Goal: Task Accomplishment & Management: Manage account settings

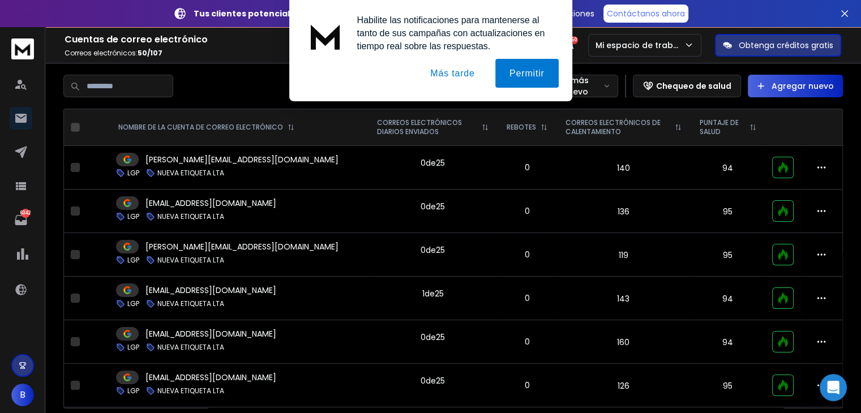
click at [442, 76] on font "Más tarde" at bounding box center [452, 73] width 44 height 10
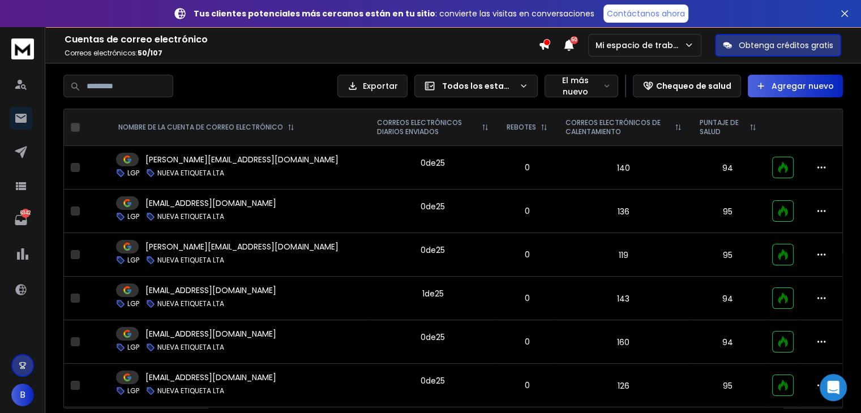
click at [371, 253] on td "0 de 25" at bounding box center [433, 247] width 130 height 29
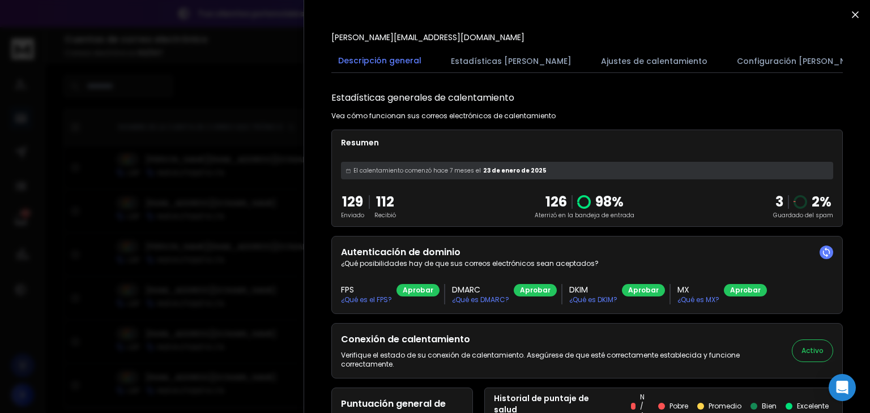
click at [853, 12] on icon "button" at bounding box center [854, 14] width 11 height 11
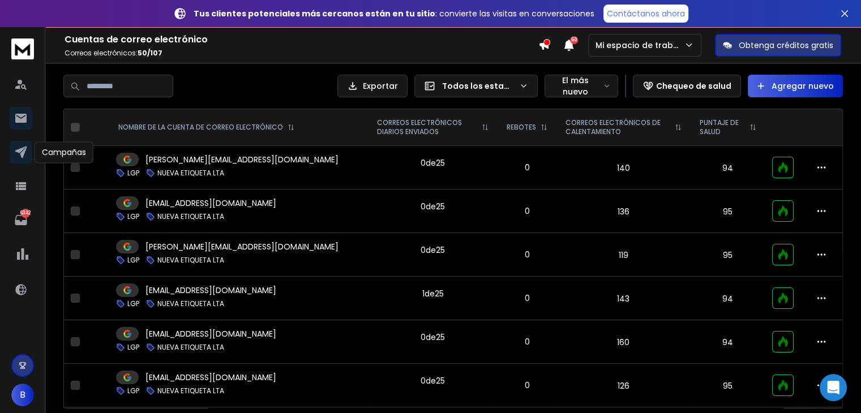
click at [26, 150] on icon at bounding box center [21, 152] width 14 height 14
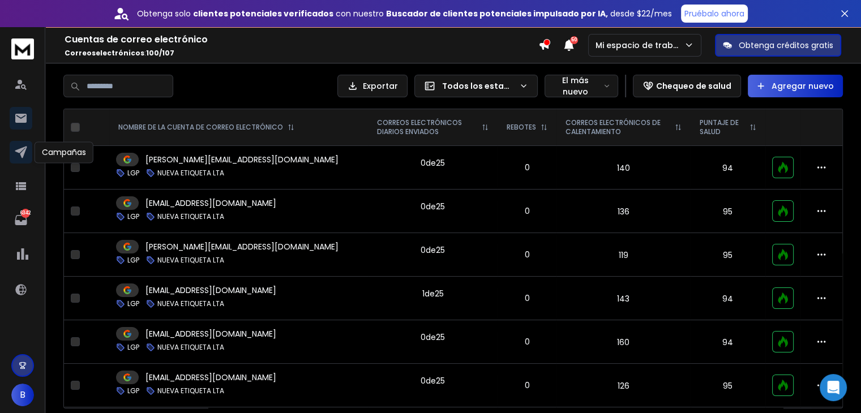
click at [21, 150] on icon at bounding box center [21, 152] width 12 height 12
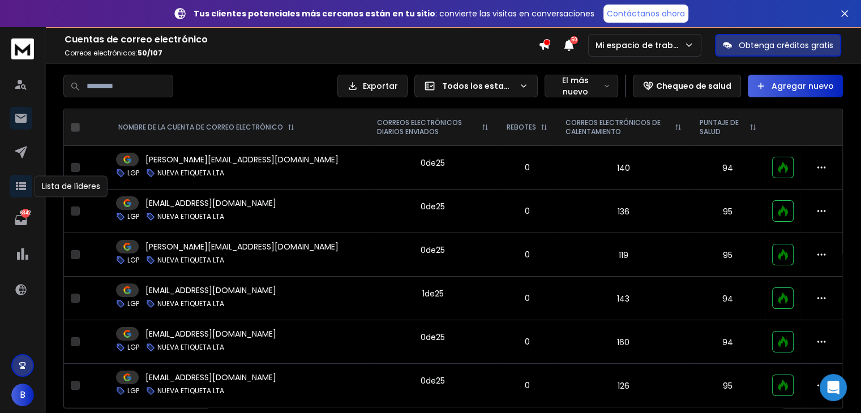
click at [29, 190] on link at bounding box center [21, 186] width 23 height 23
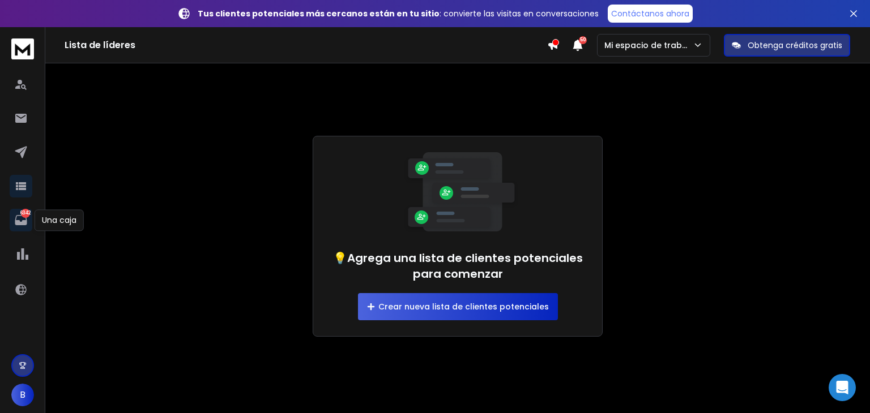
click at [20, 226] on icon at bounding box center [21, 220] width 14 height 14
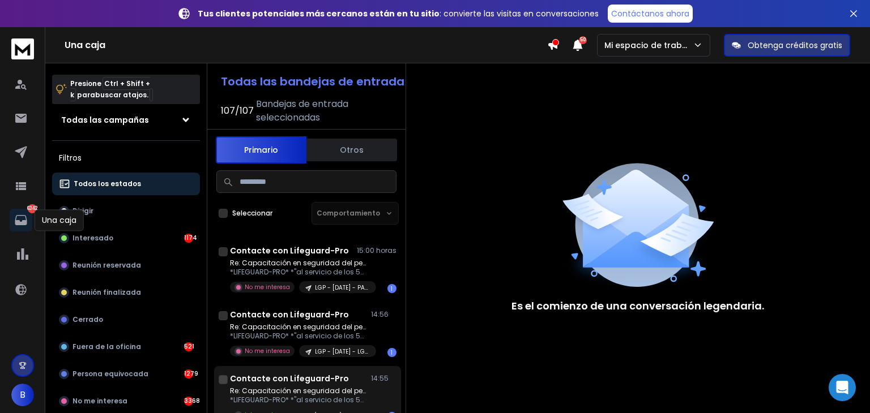
scroll to position [57, 0]
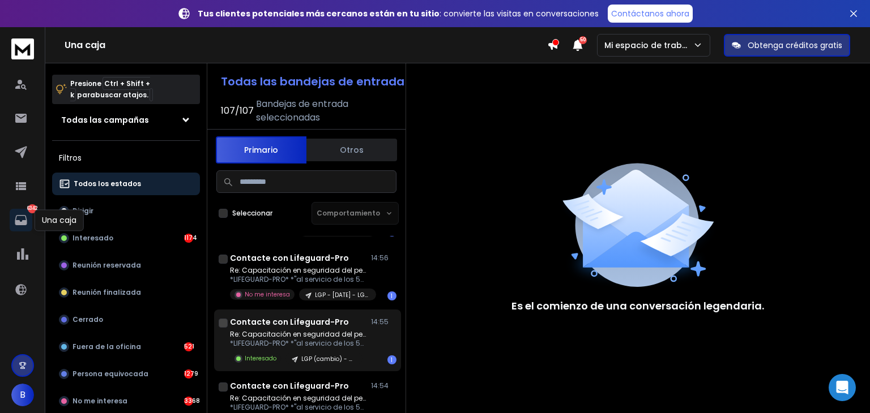
click at [315, 333] on font "Re: Capacitación en seguridad del personal -" at bounding box center [310, 334] width 160 height 10
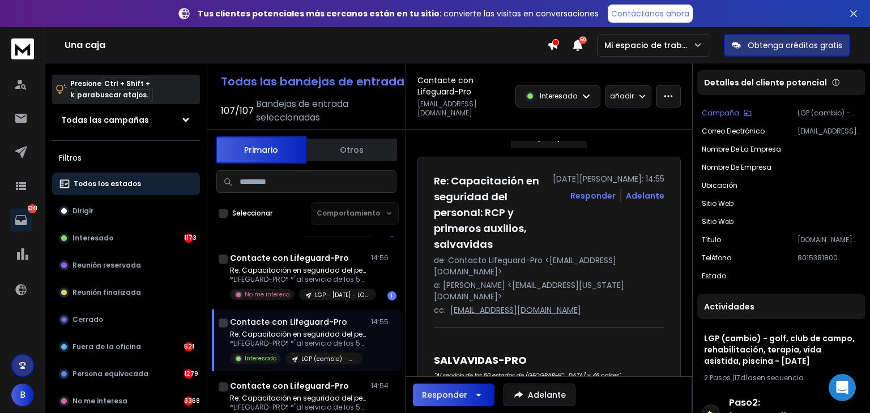
scroll to position [0, 0]
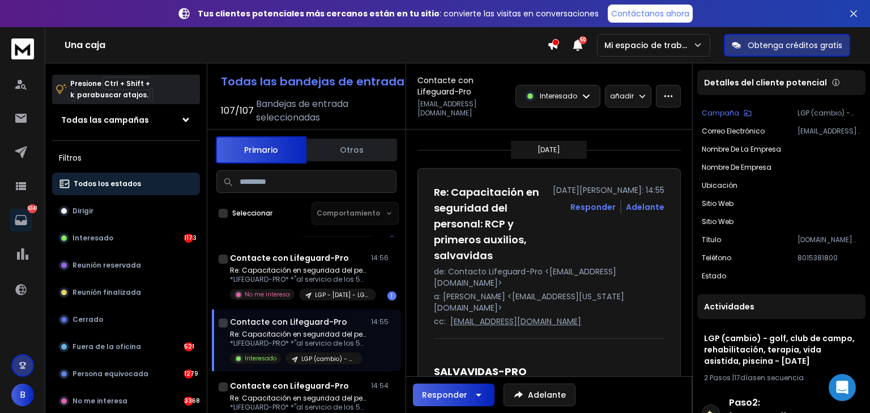
click at [854, 10] on icon at bounding box center [853, 13] width 10 height 10
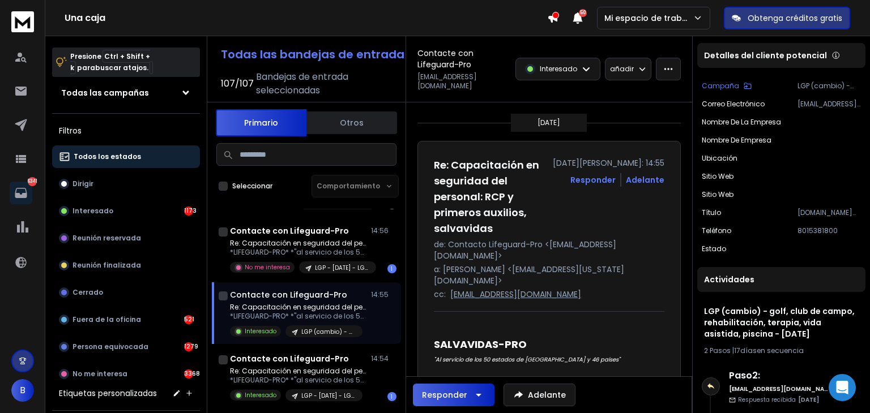
click at [157, 159] on button "Todos los estados" at bounding box center [126, 156] width 148 height 23
click at [20, 157] on icon at bounding box center [21, 159] width 10 height 8
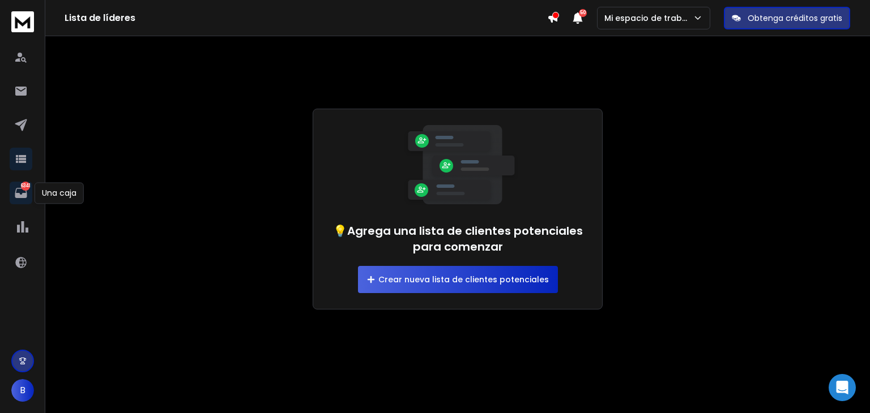
click at [24, 191] on font "6341" at bounding box center [25, 186] width 10 height 11
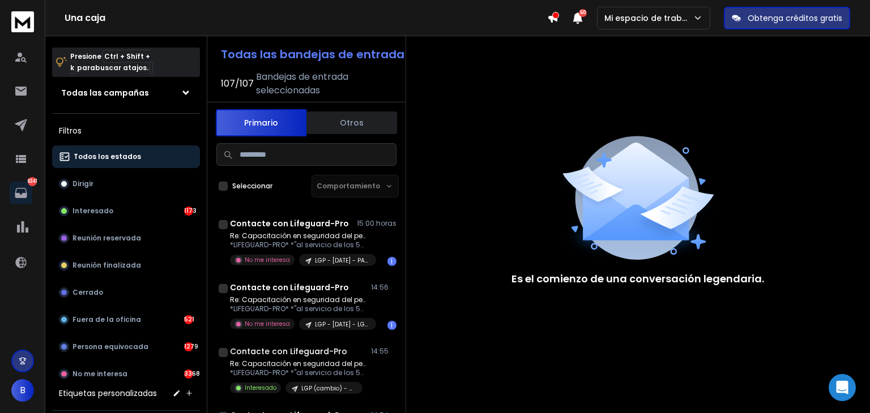
click at [491, 132] on div "Es el comienzo de una conversación legendaria." at bounding box center [638, 212] width 464 height 352
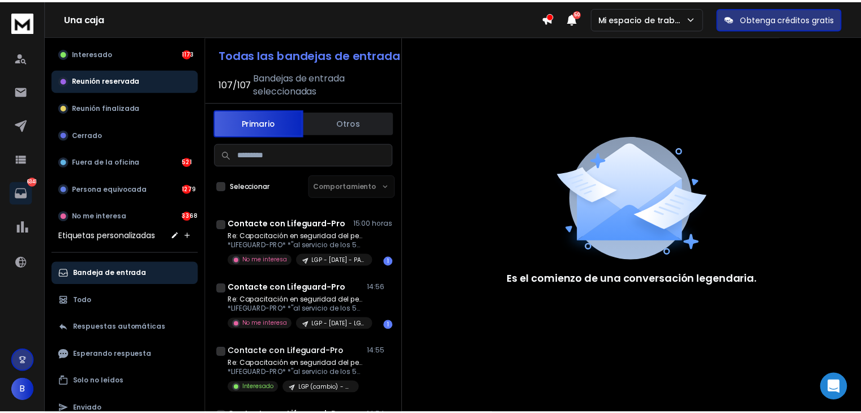
scroll to position [159, 0]
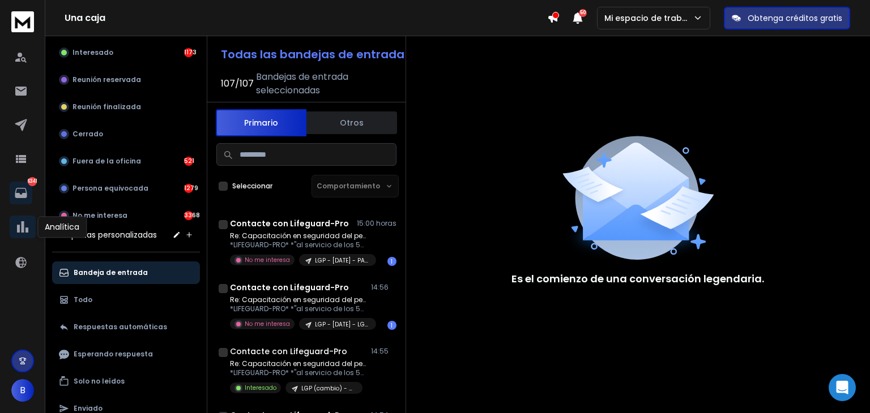
click at [14, 224] on icon at bounding box center [22, 227] width 17 height 17
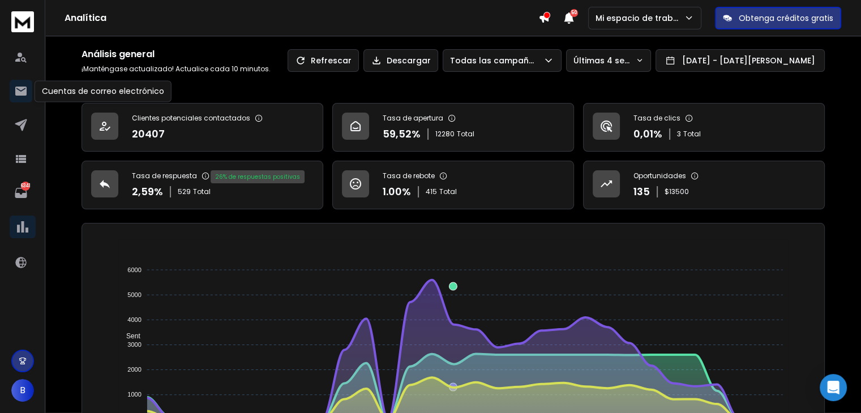
click at [15, 84] on icon at bounding box center [21, 91] width 14 height 14
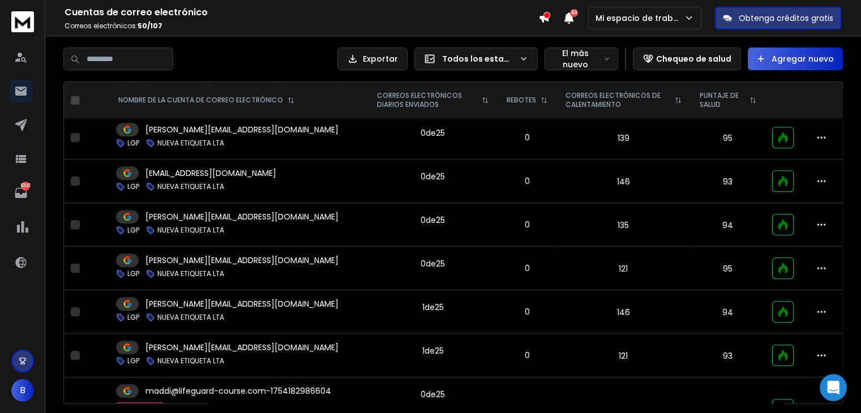
scroll to position [521, 0]
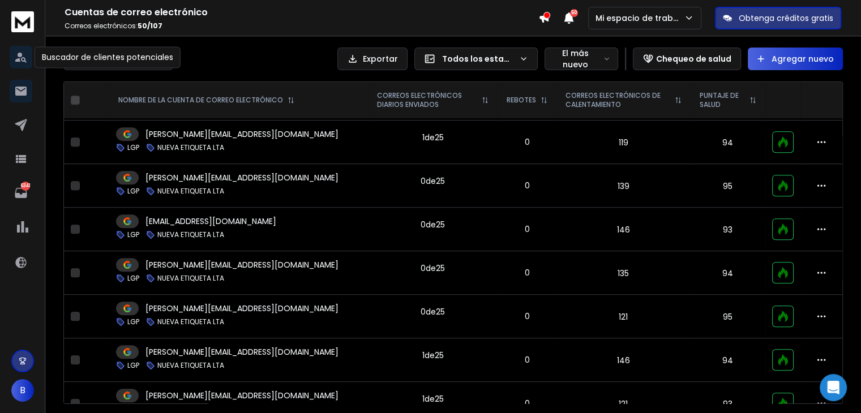
click at [11, 53] on link at bounding box center [21, 57] width 23 height 23
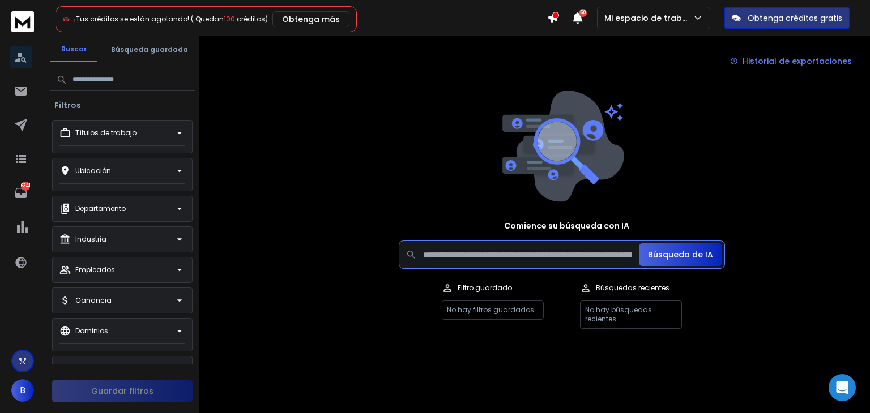
click at [24, 20] on img at bounding box center [22, 21] width 23 height 21
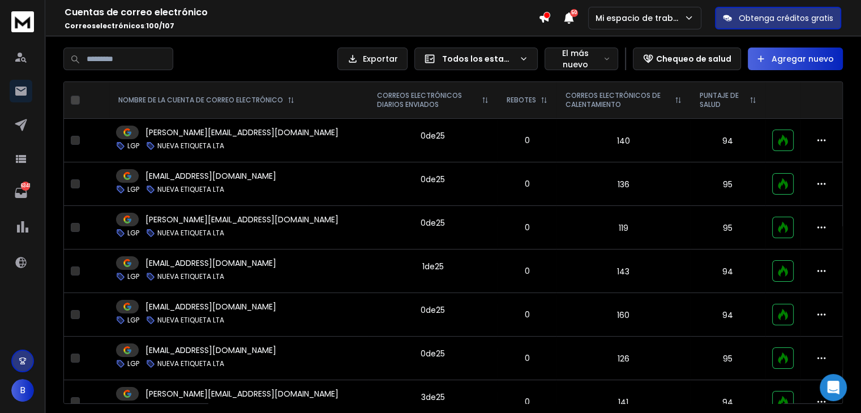
click at [18, 27] on img at bounding box center [22, 21] width 23 height 21
click at [23, 27] on img at bounding box center [22, 21] width 23 height 21
click at [29, 390] on span "B" at bounding box center [22, 390] width 23 height 23
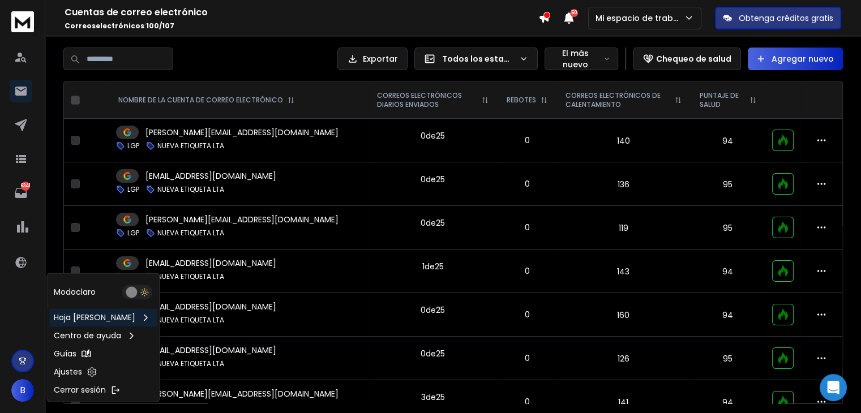
click at [22, 320] on div "6341 B" at bounding box center [22, 206] width 45 height 413
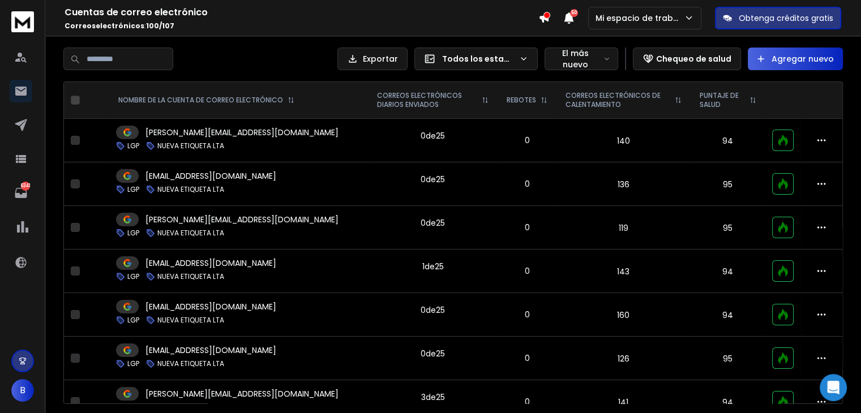
click at [797, 55] on font "Agregar nuevo" at bounding box center [803, 58] width 62 height 11
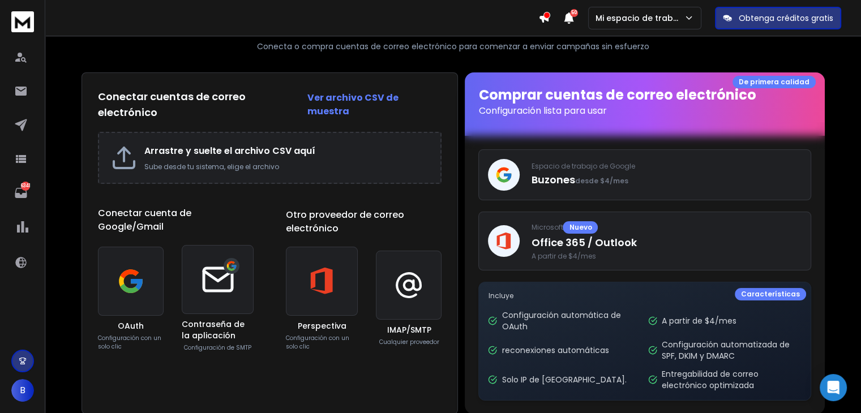
scroll to position [57, 0]
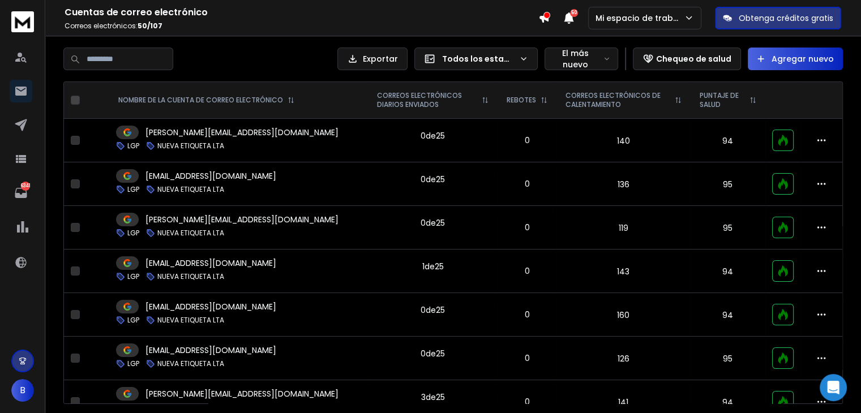
click at [765, 57] on icon at bounding box center [761, 59] width 8 height 8
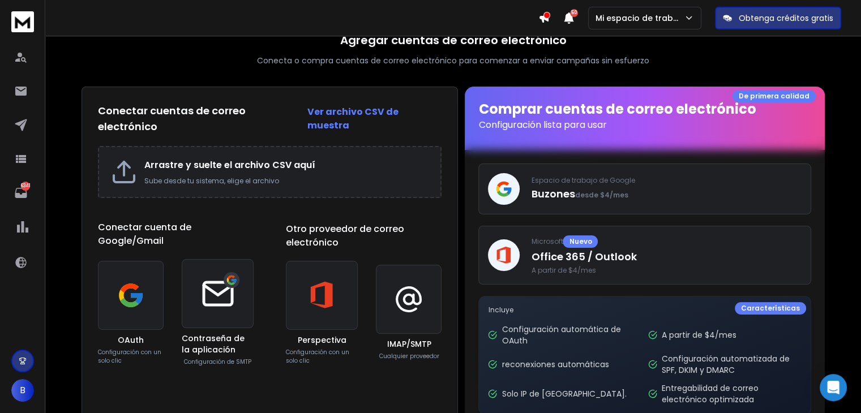
scroll to position [5, 0]
